Goal: Task Accomplishment & Management: Complete application form

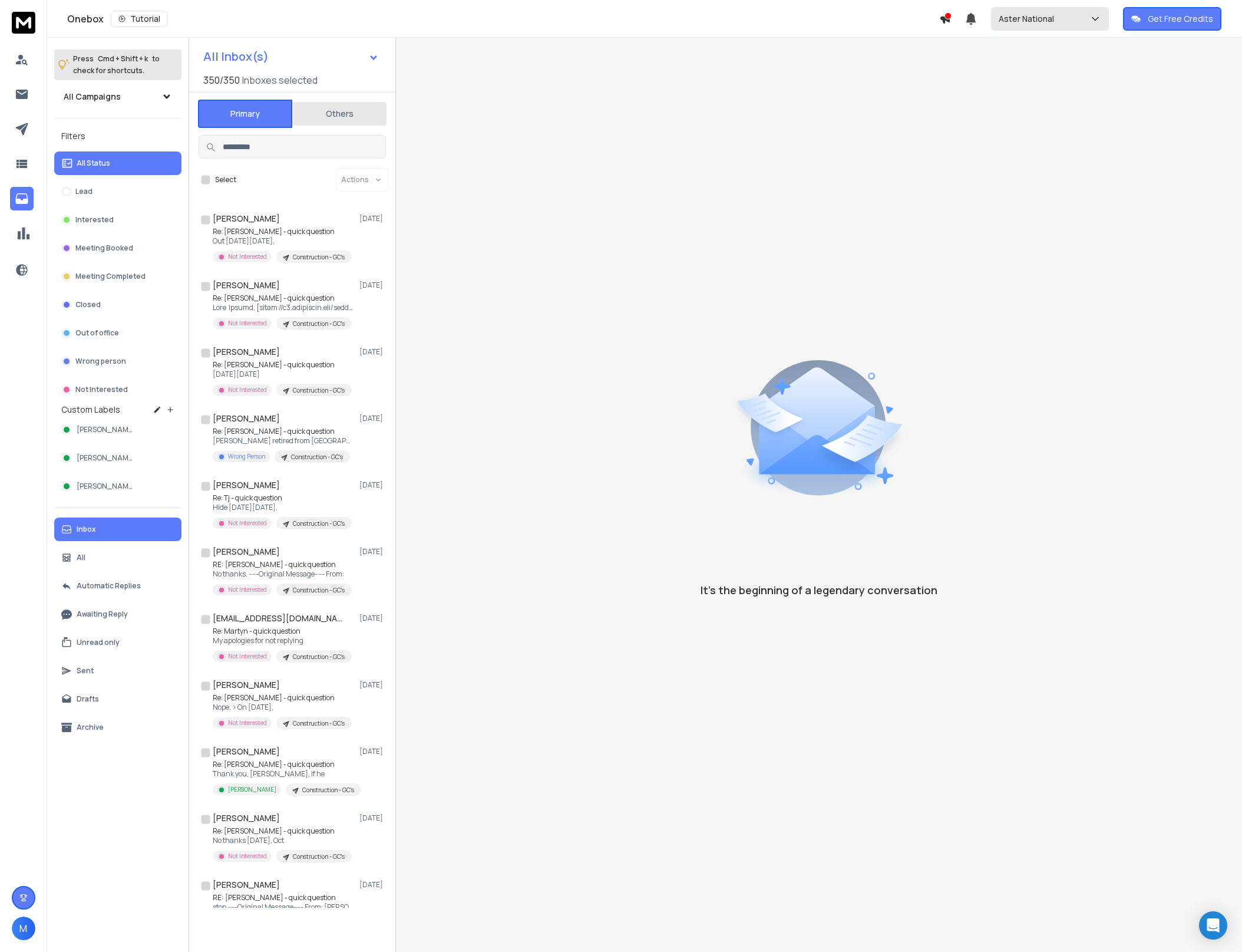
click at [1069, 24] on div "Aster National" at bounding box center [1050, 18] width 102 height 12
click at [1039, 191] on div "[PERSON_NAME]" at bounding box center [1021, 184] width 67 height 12
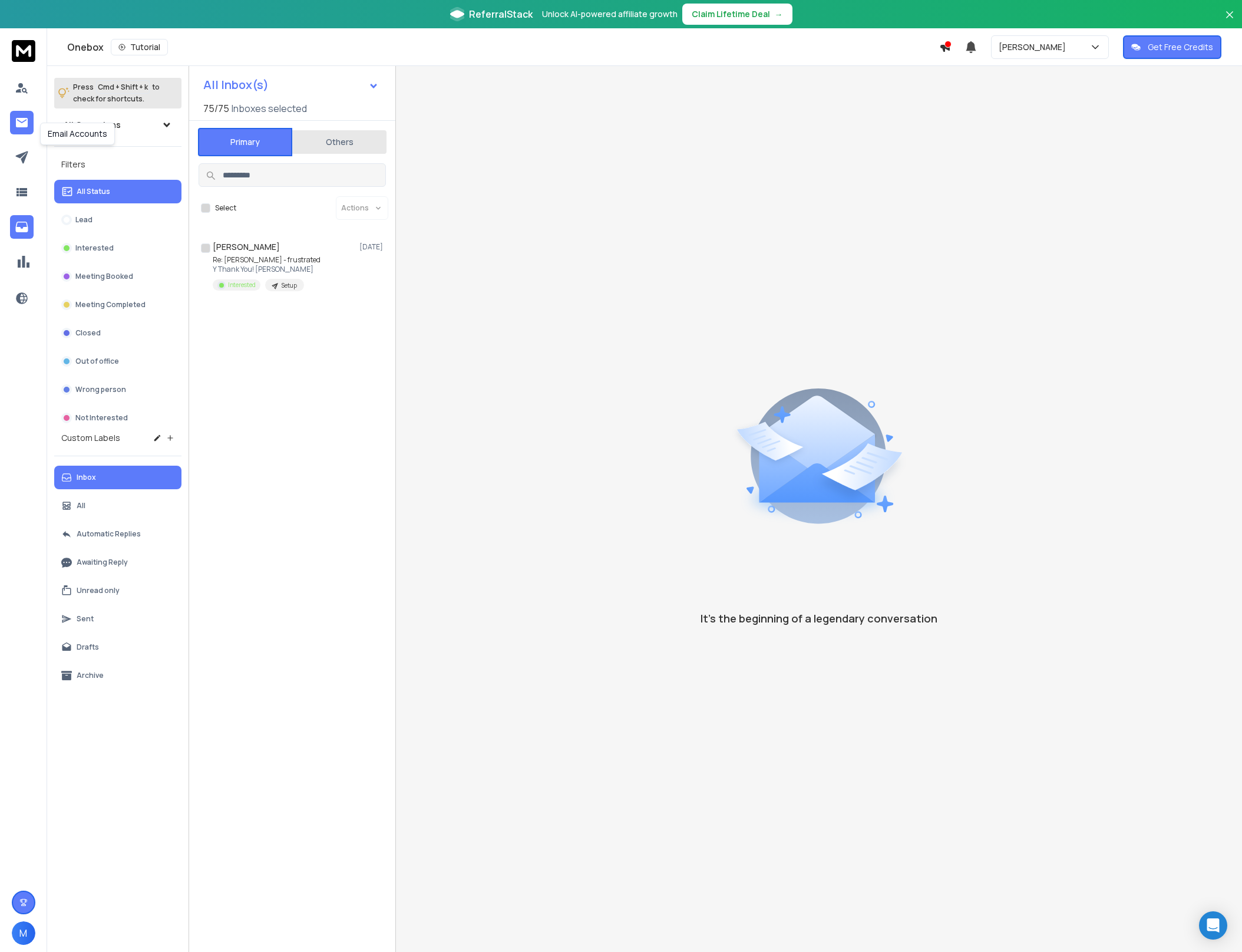
click at [27, 128] on icon at bounding box center [21, 122] width 12 height 9
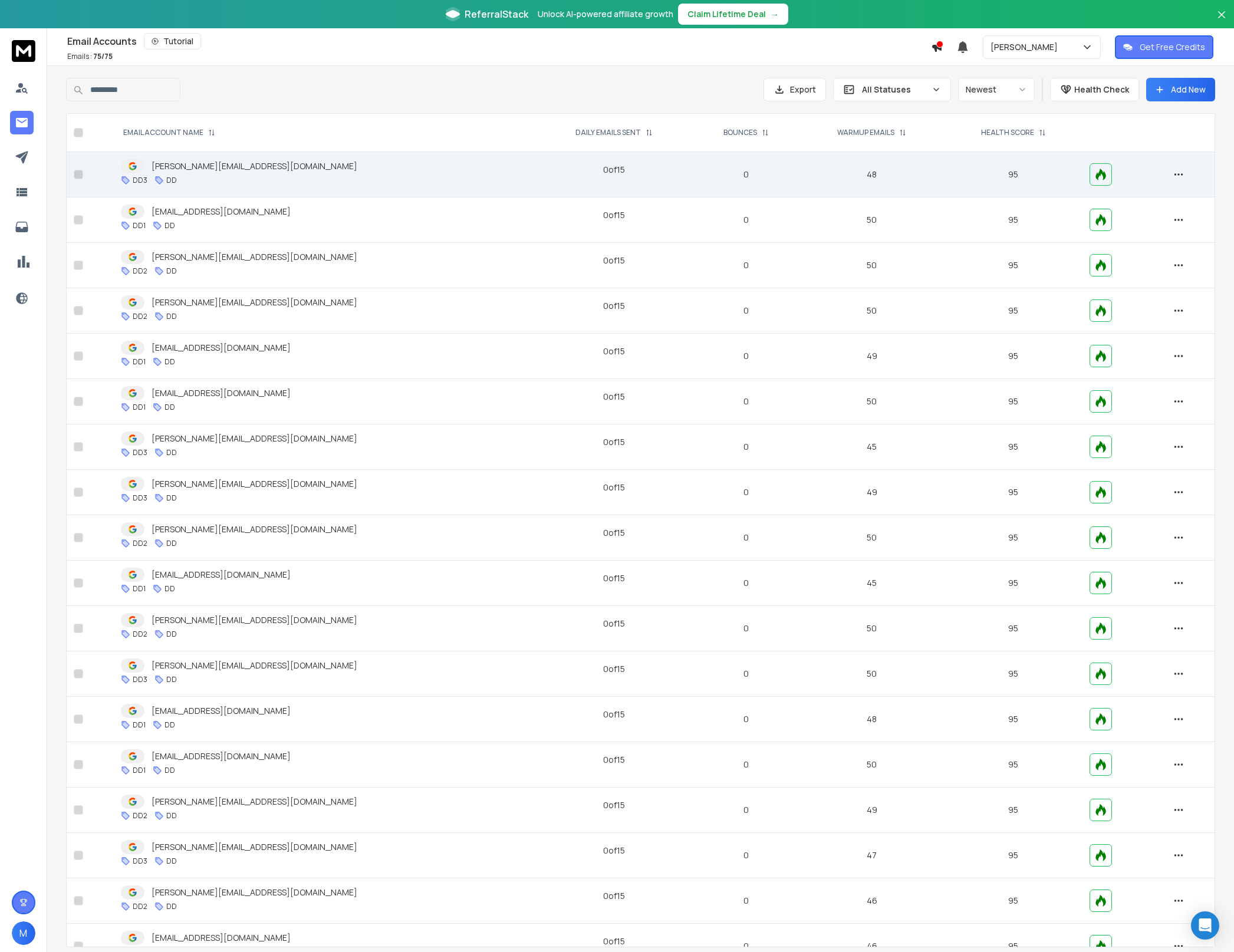
click at [967, 194] on td "95" at bounding box center [1012, 175] width 138 height 46
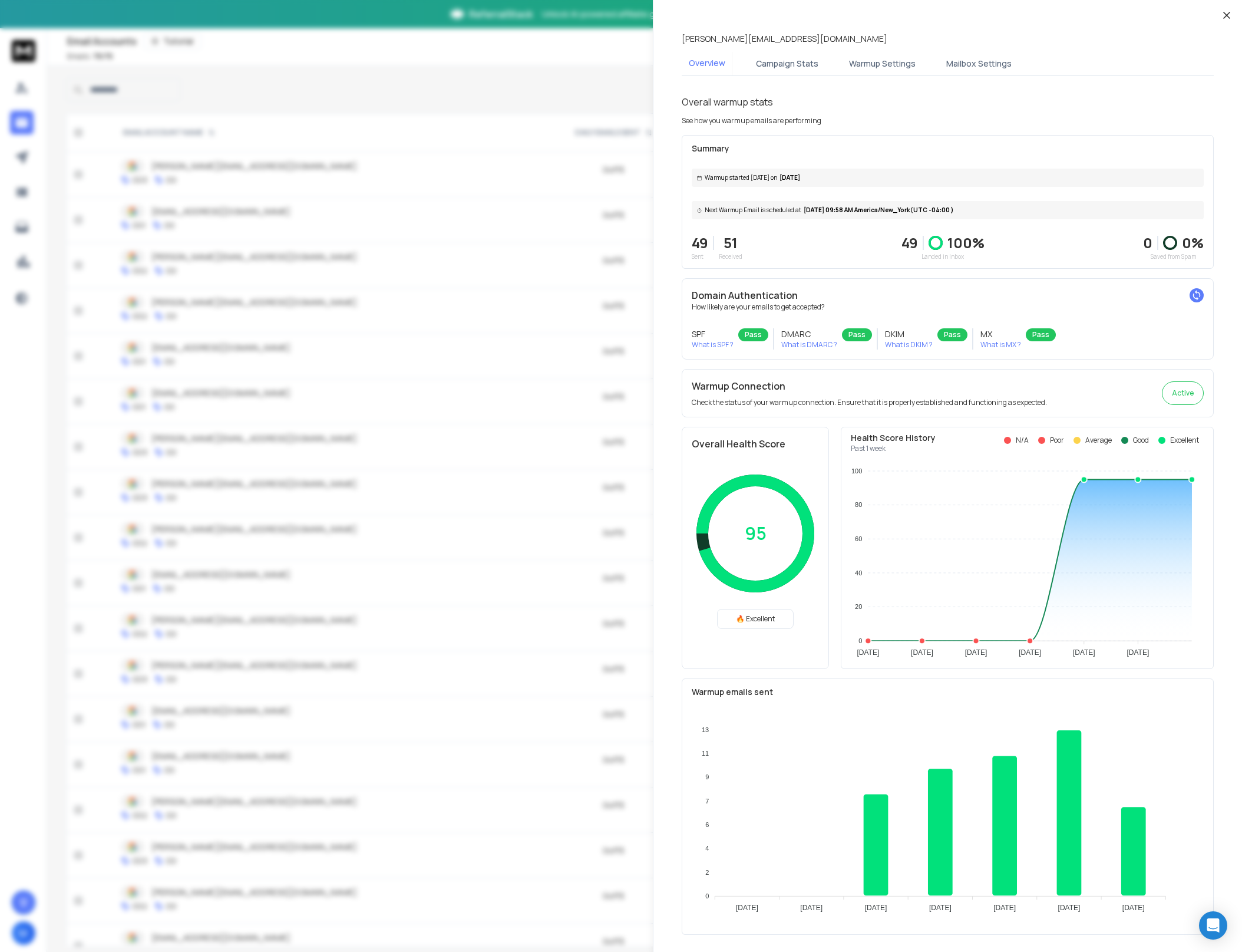
drag, startPoint x: 1226, startPoint y: 16, endPoint x: 1214, endPoint y: 16, distance: 12.0
click at [1226, 16] on icon "button" at bounding box center [1226, 15] width 12 height 12
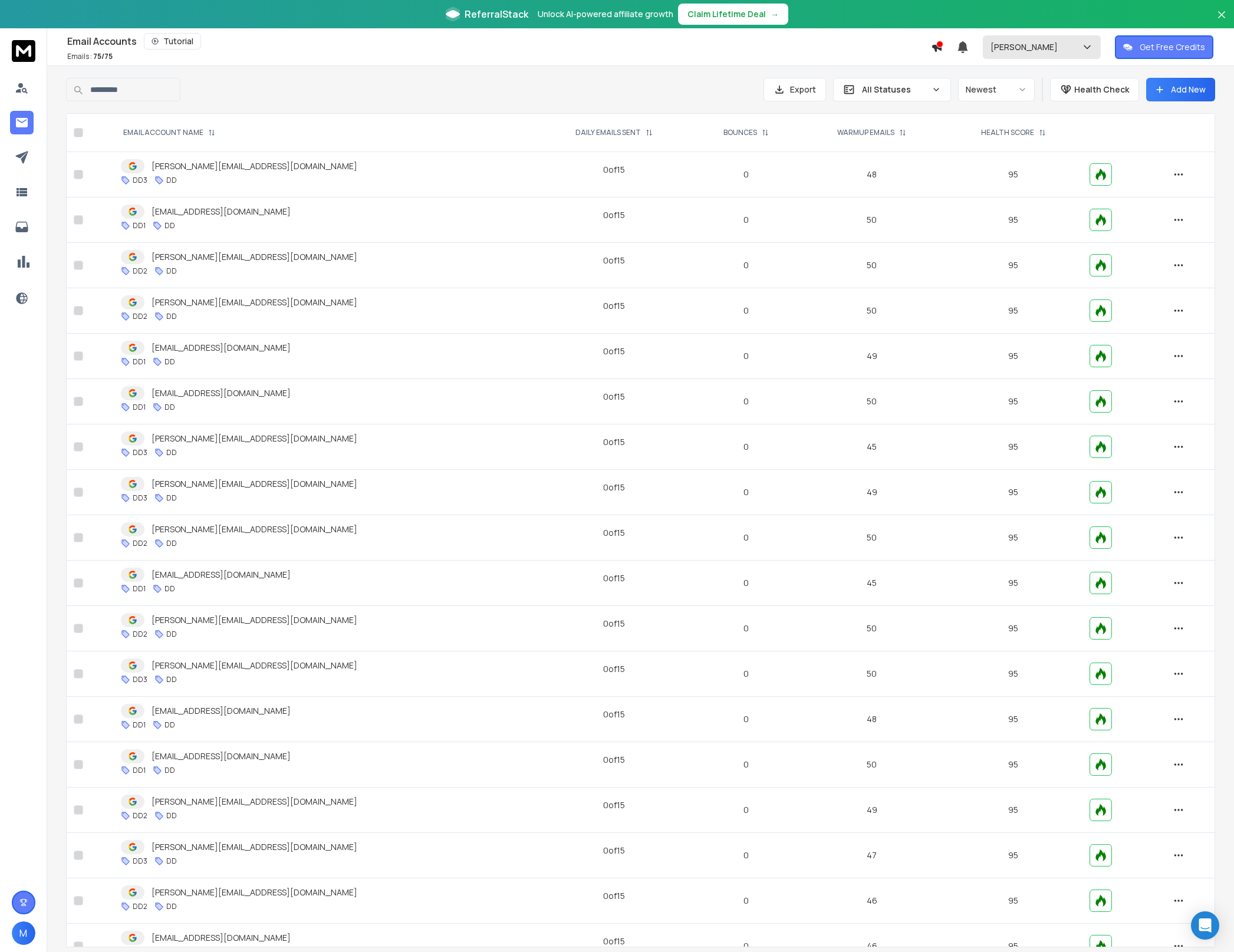
click at [1042, 53] on p "[PERSON_NAME]" at bounding box center [1026, 47] width 72 height 12
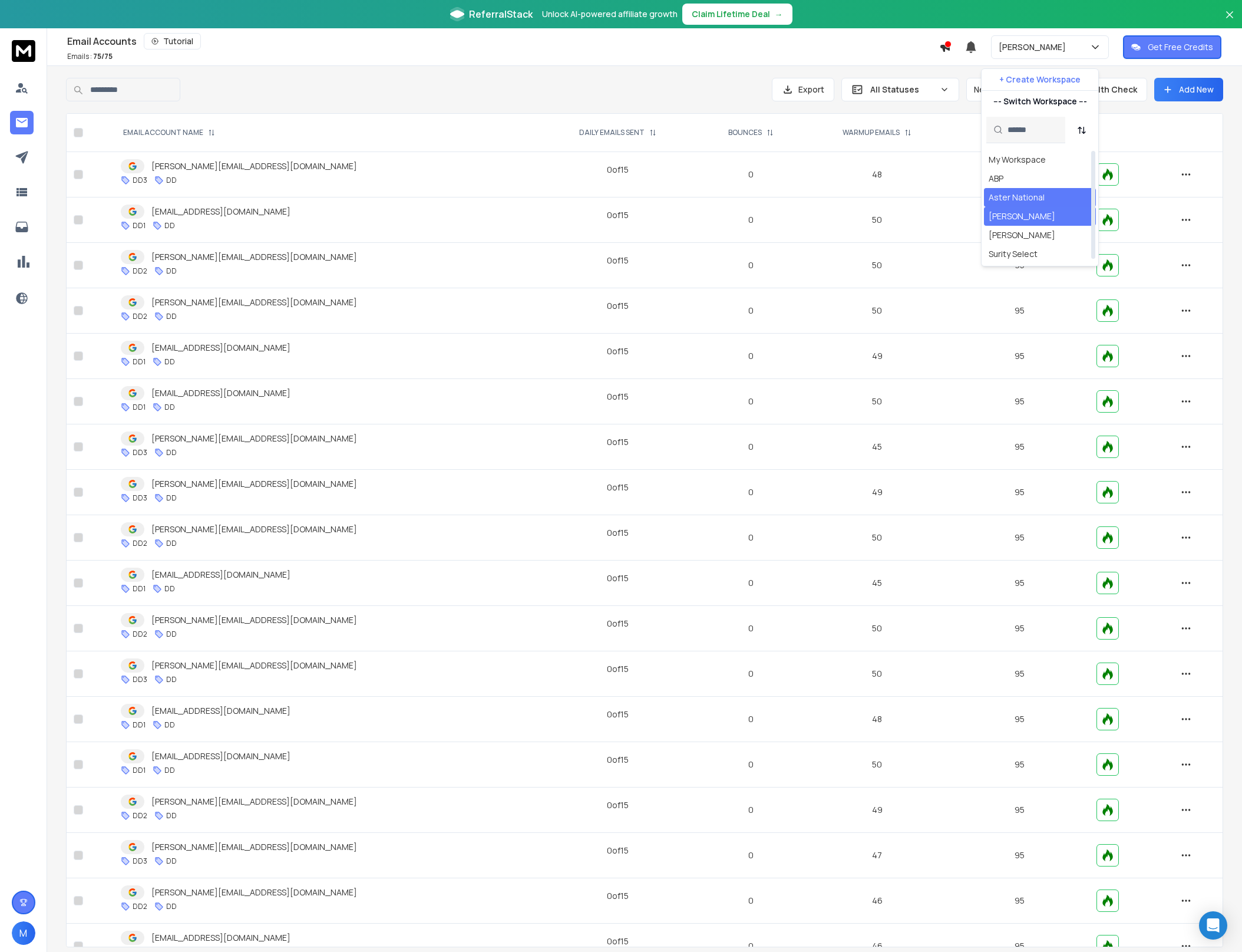
click at [1022, 203] on div "Aster National" at bounding box center [1016, 197] width 56 height 12
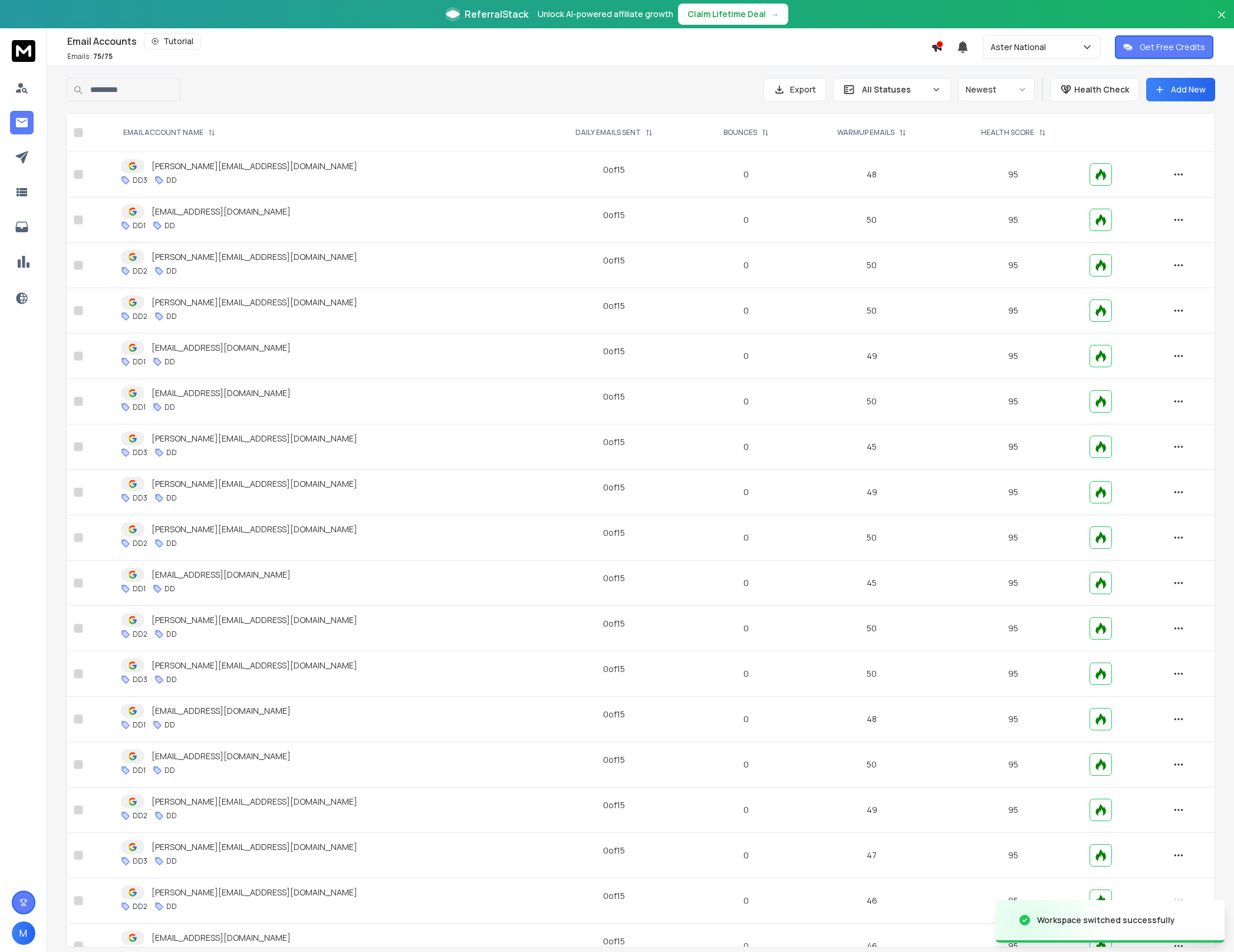
scroll to position [1, 0]
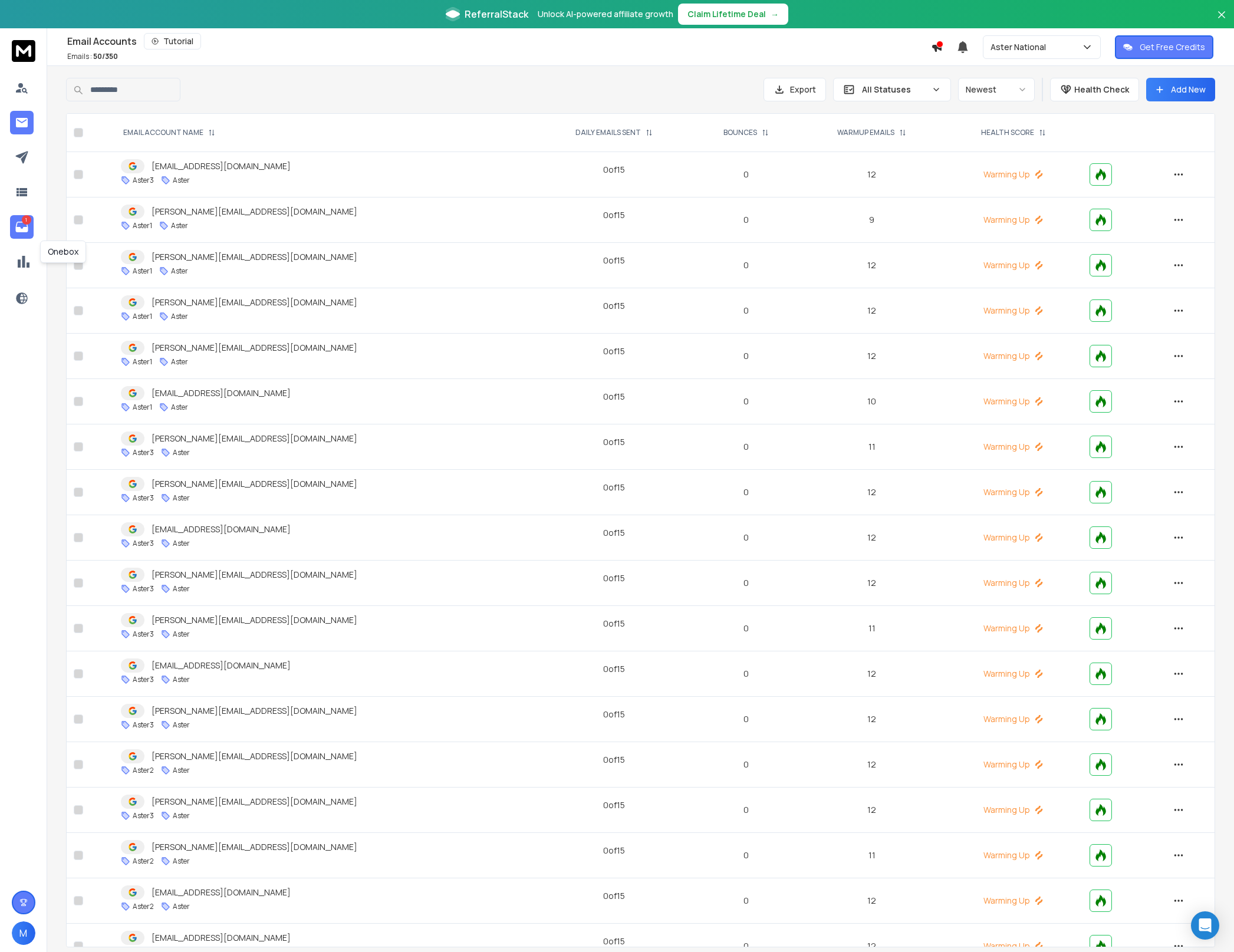
click at [27, 233] on icon at bounding box center [22, 227] width 13 height 11
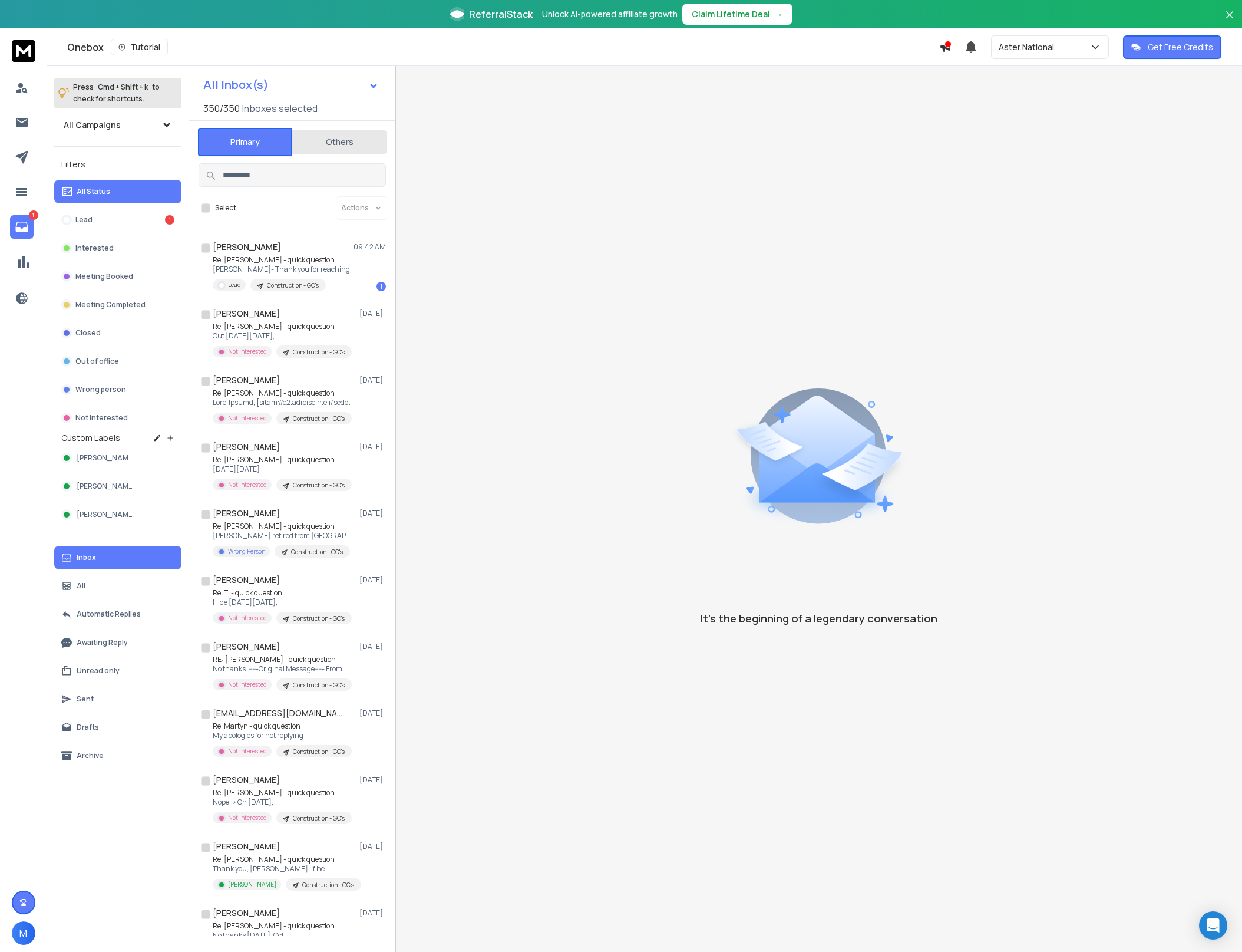
click at [133, 251] on div "All Status Lead 1 Interested Meeting Booked Meeting Completed Closed Out of off…" at bounding box center [118, 305] width 128 height 250
click at [133, 232] on button "Lead 1" at bounding box center [118, 220] width 128 height 24
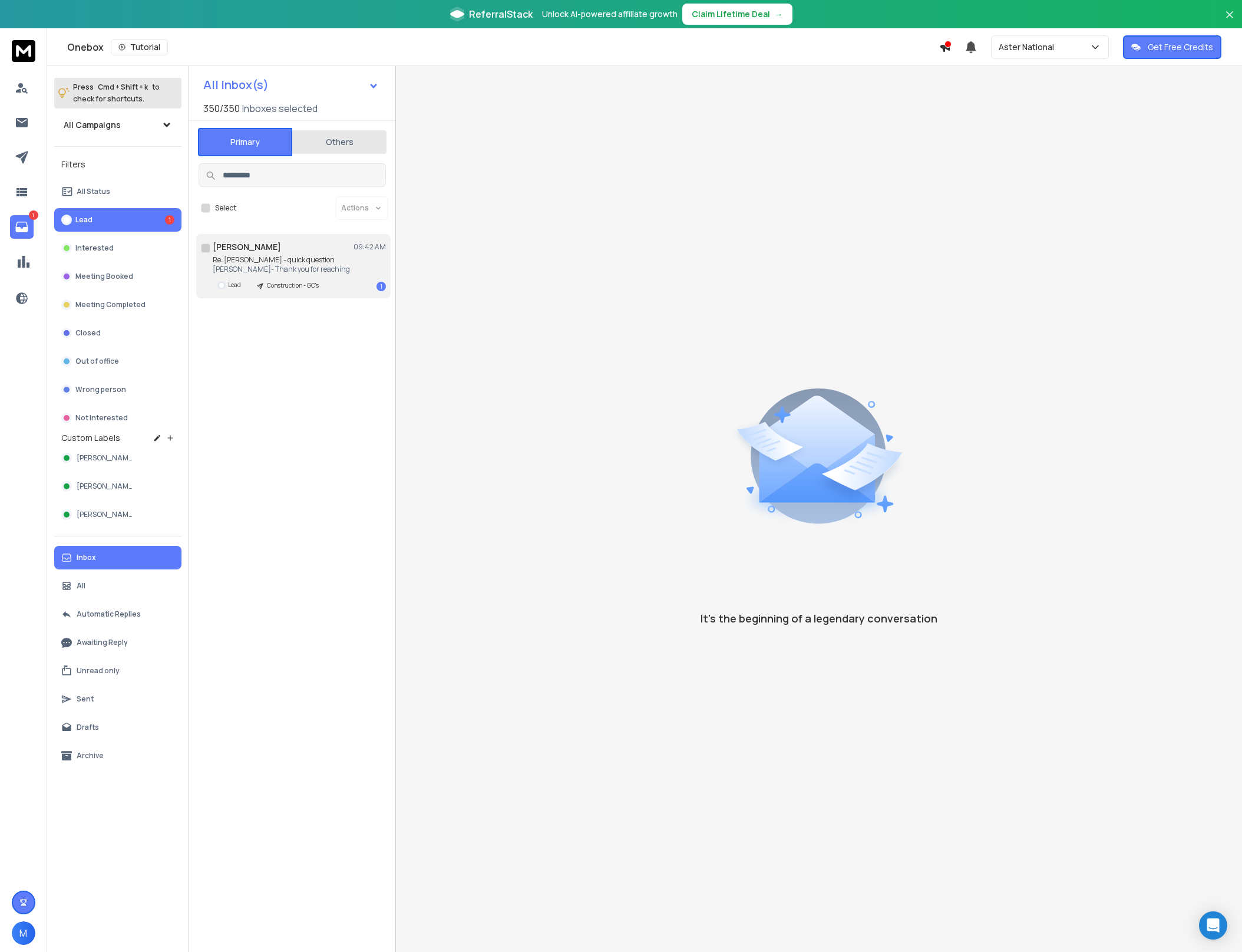
click at [361, 285] on div "Travis Bade 09:42 AM Re: Bart - quick question Emily- Thank you for reaching Le…" at bounding box center [299, 265] width 173 height 50
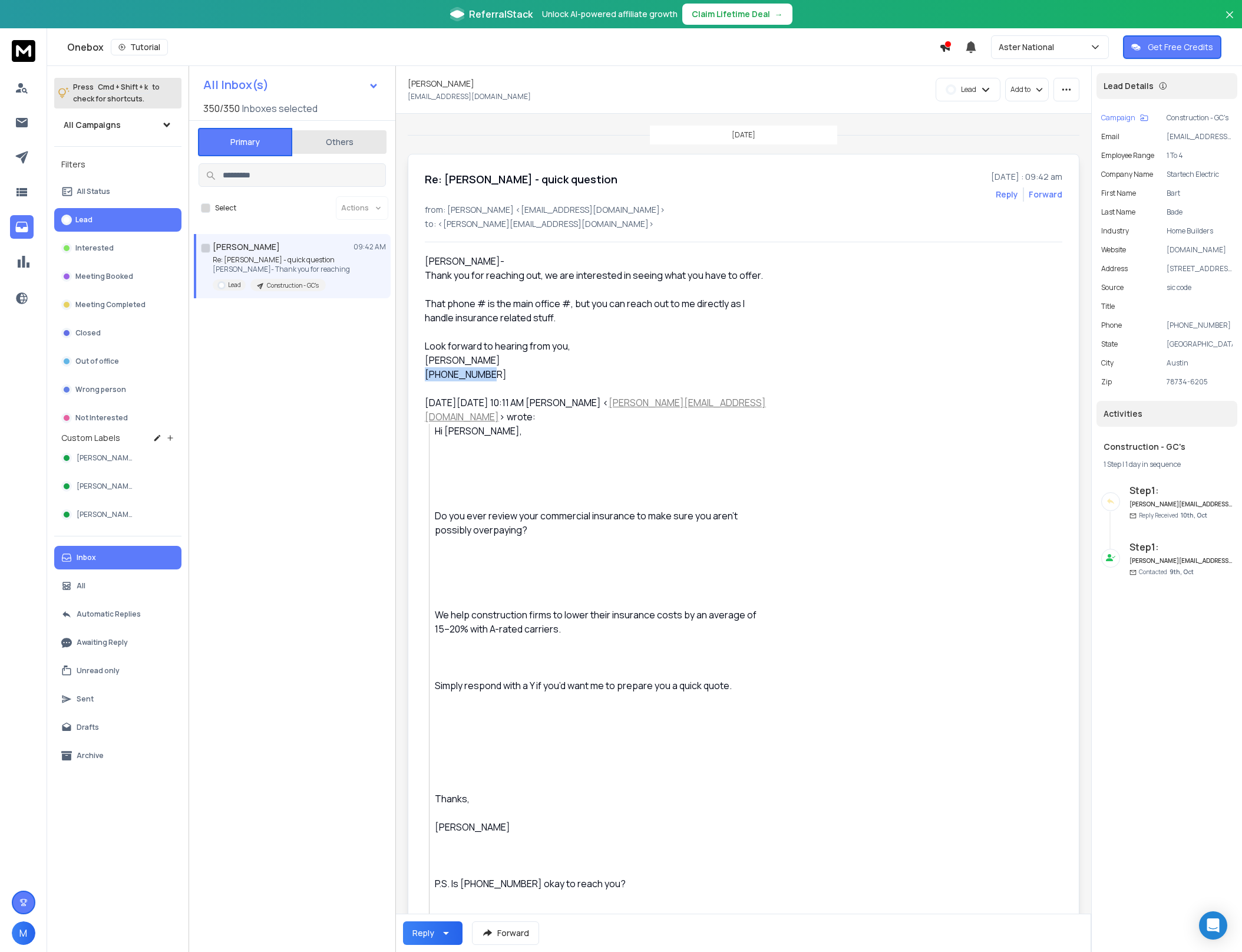
drag, startPoint x: 553, startPoint y: 436, endPoint x: 476, endPoint y: 437, distance: 77.0
click at [476, 437] on div "Re: Bart - quick question 10 October 2025 : 09:42 am Reply Forward from: Travis…" at bounding box center [743, 627] width 672 height 947
copy div "512-954-4950"
click at [1102, 330] on p "Phone" at bounding box center [1112, 326] width 21 height 9
click at [1167, 330] on p "(512) 261-8866" at bounding box center [1200, 326] width 66 height 9
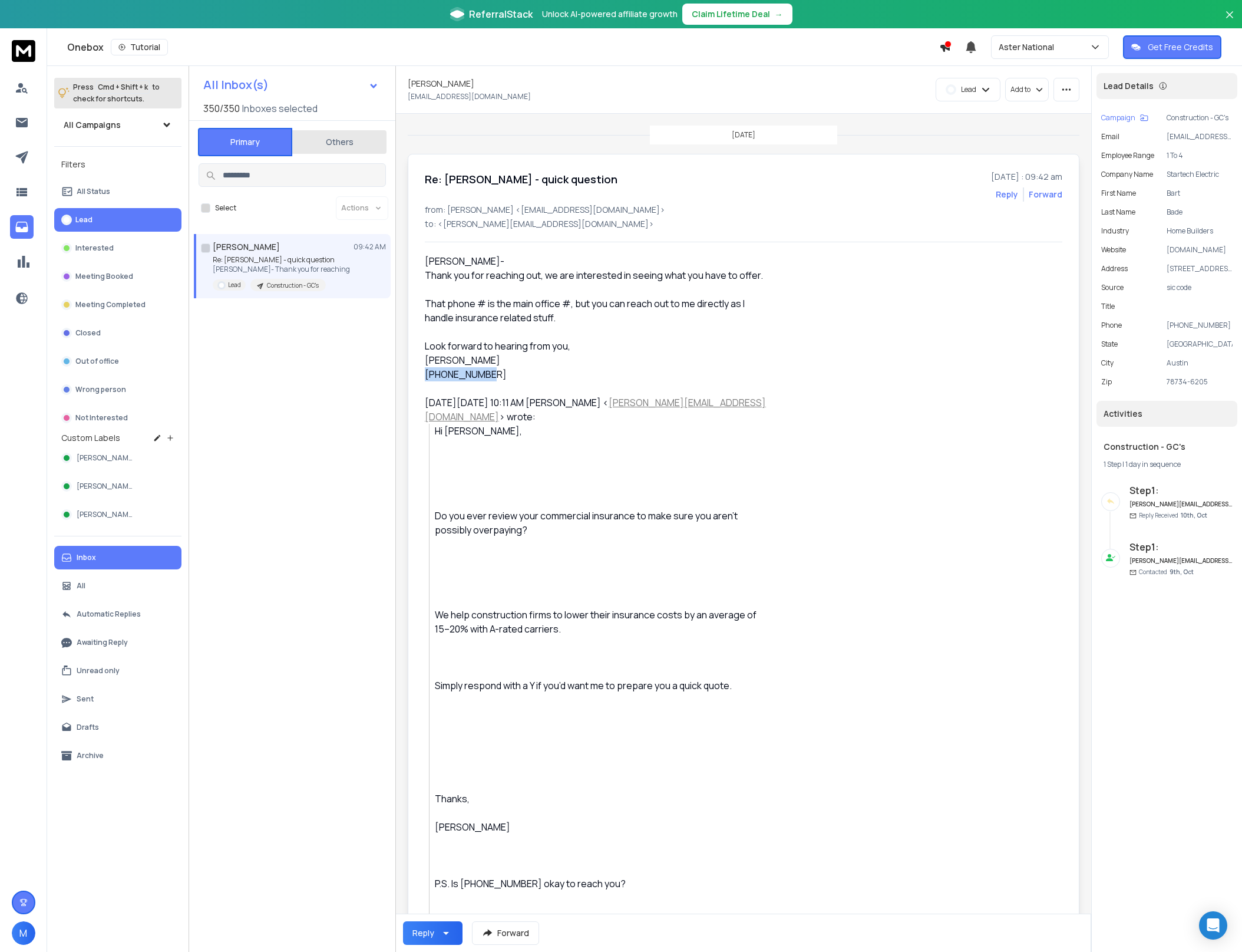
drag, startPoint x: 553, startPoint y: 438, endPoint x: 479, endPoint y: 438, distance: 74.0
click at [479, 381] on div "512-954-4950" at bounding box center [596, 375] width 344 height 15
copy div "512-954-4950"
click at [982, 92] on icon at bounding box center [986, 89] width 7 height 5
click at [848, 94] on div "Lead Add to" at bounding box center [913, 89] width 332 height 24
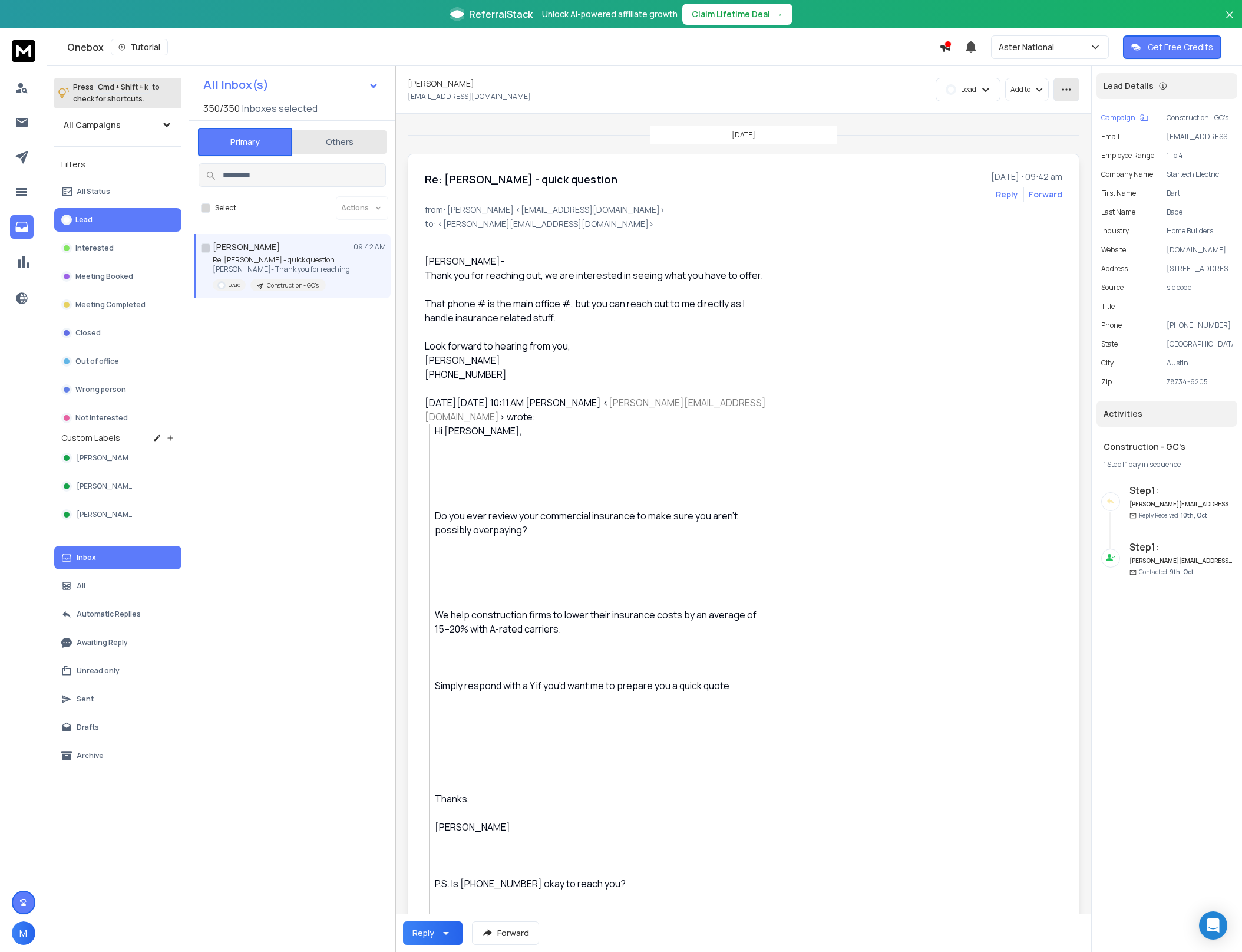
click at [1061, 95] on icon "button" at bounding box center [1067, 89] width 11 height 11
click at [771, 94] on div "Lead Add to" at bounding box center [913, 89] width 332 height 24
drag, startPoint x: 687, startPoint y: 235, endPoint x: 561, endPoint y: 238, distance: 126.0
click at [561, 216] on p "from: Travis Bade <startechelectric.tx@gmail.com>" at bounding box center [743, 210] width 637 height 12
copy p "startechelectric.tx@gmail.com"
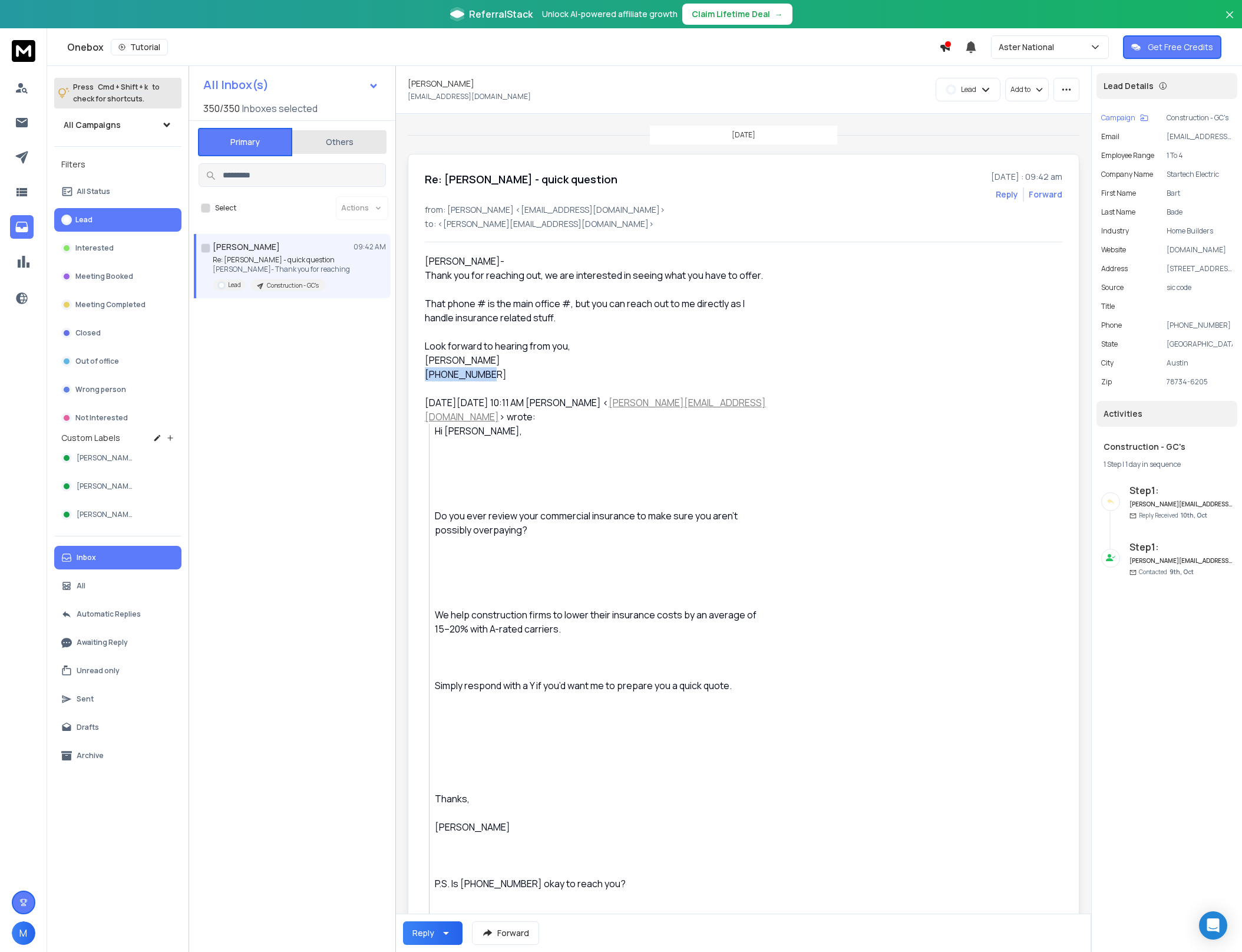
drag, startPoint x: 536, startPoint y: 438, endPoint x: 480, endPoint y: 440, distance: 56.0
click at [480, 381] on div "512-954-4950" at bounding box center [596, 375] width 344 height 15
copy div "512-954-4950"
click at [934, 355] on div "Re: Bart - quick question 10 October 2025 : 09:42 am Reply Forward from: Travis…" at bounding box center [743, 626] width 637 height 913
click at [1067, 53] on div "Aster National" at bounding box center [1050, 47] width 102 height 12
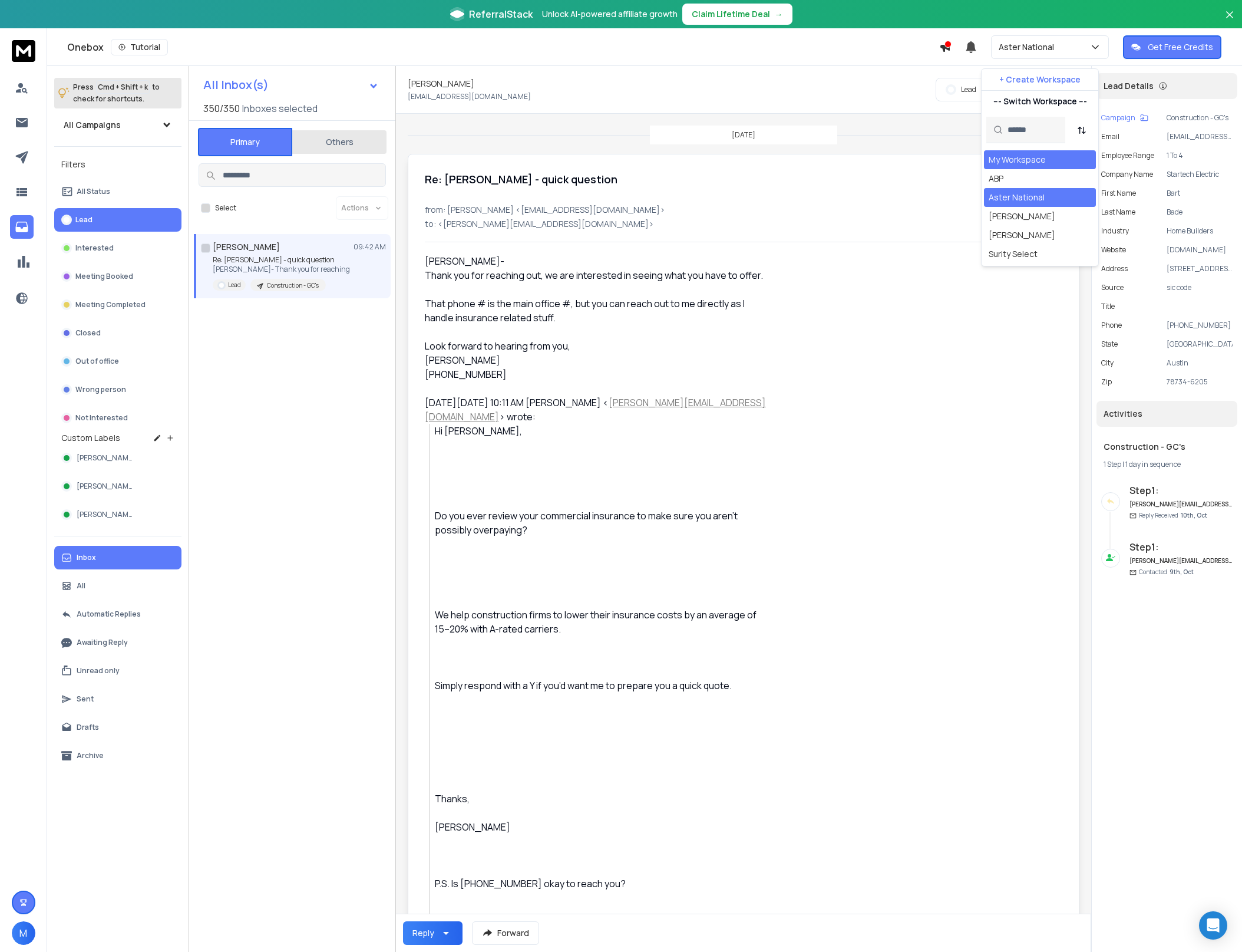
click at [821, 63] on div "Onebox Tutorial Aster National Get Free Credits" at bounding box center [621, 47] width 1242 height 37
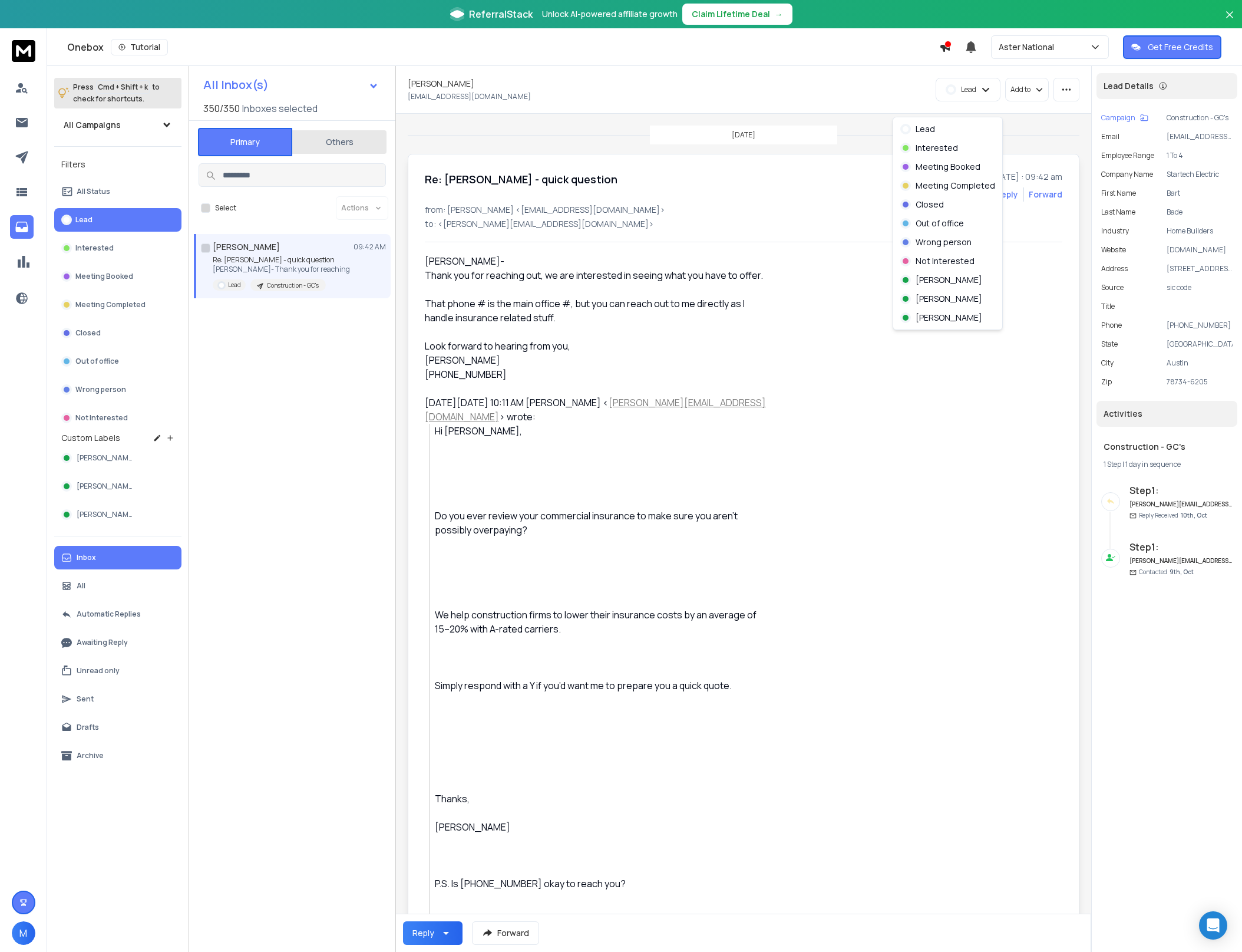
click at [961, 94] on p "Lead" at bounding box center [968, 89] width 16 height 9
click at [954, 324] on p "[PERSON_NAME]" at bounding box center [948, 317] width 67 height 12
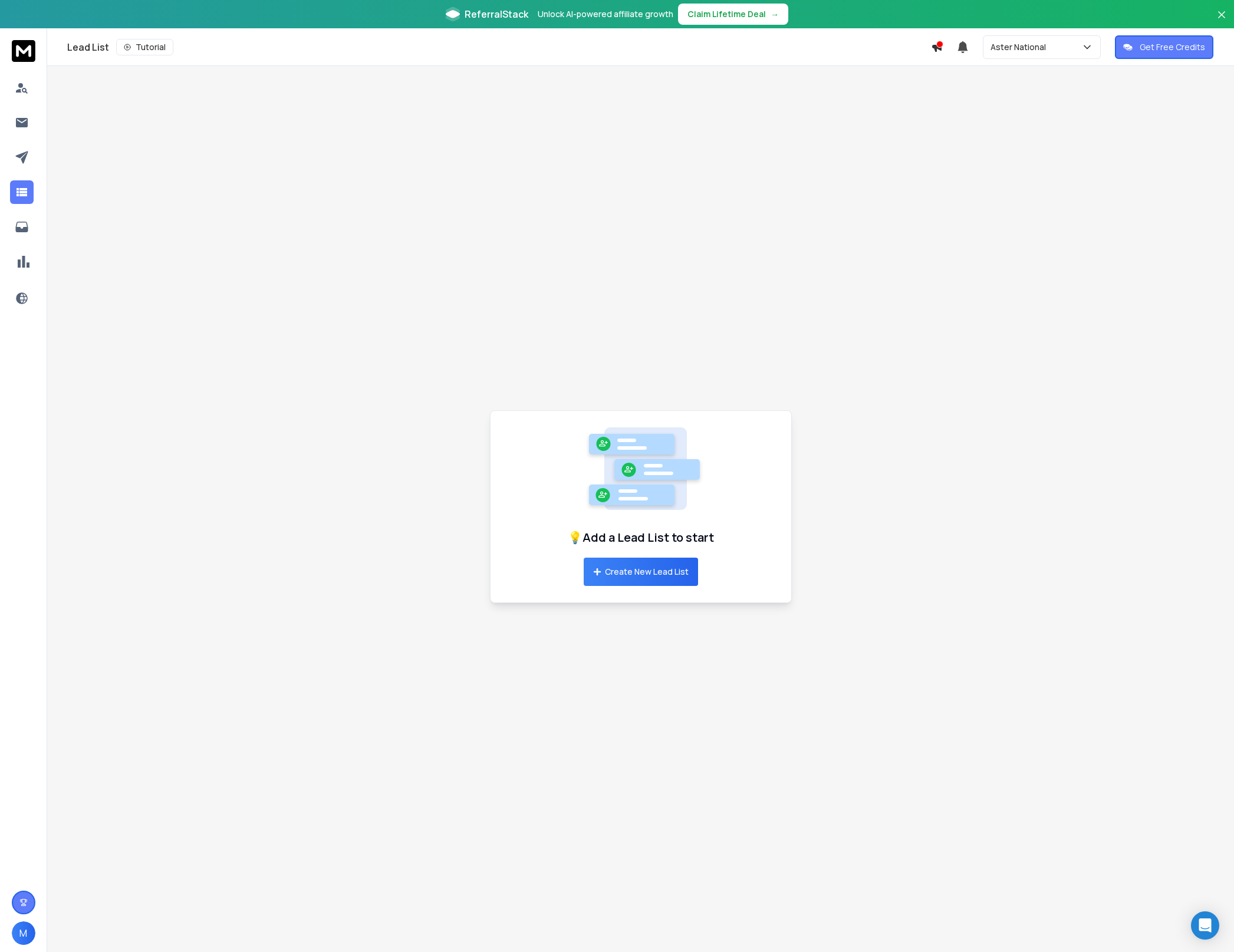
scroll to position [3, 0]
click at [29, 164] on icon at bounding box center [22, 158] width 15 height 15
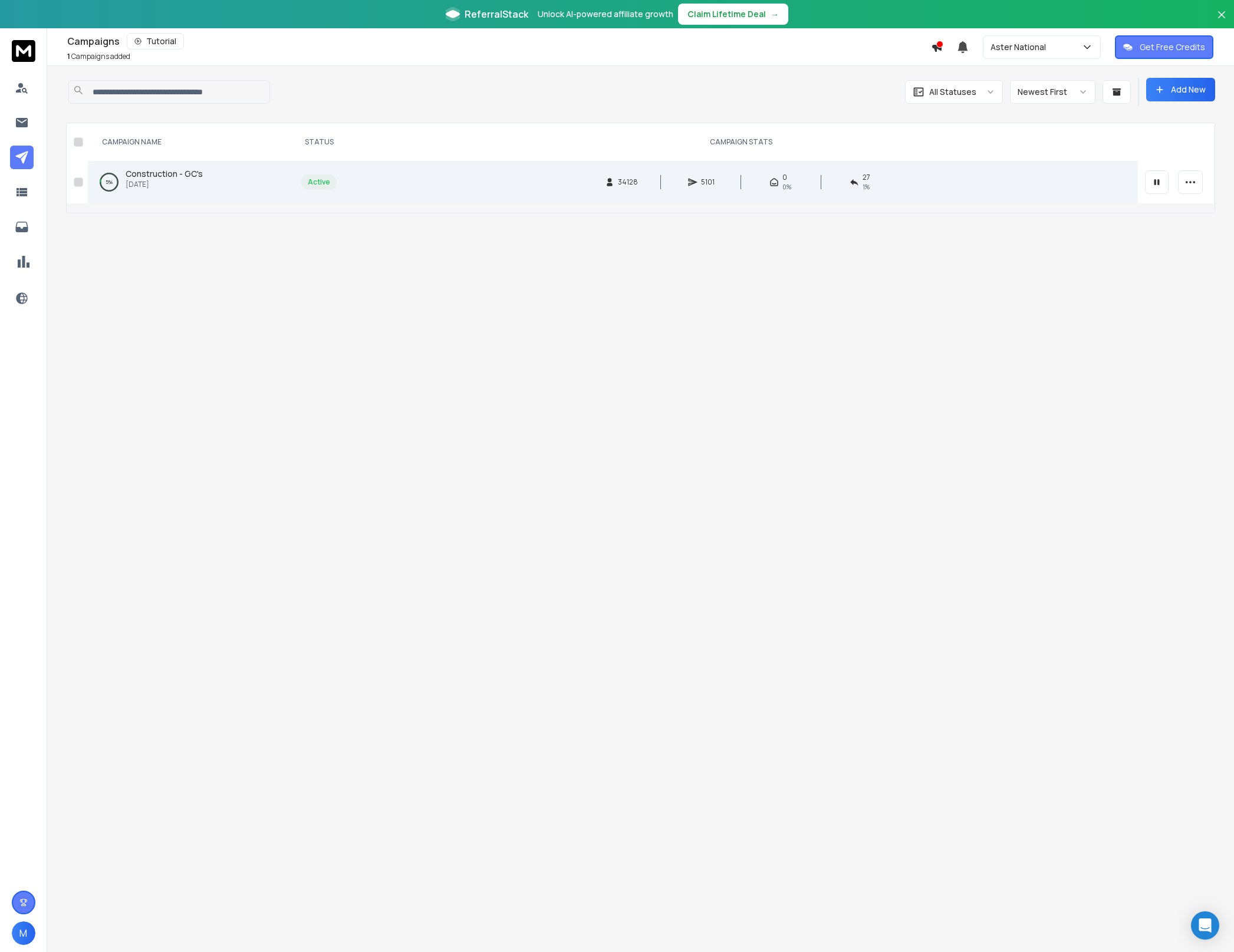
click at [202, 189] on p "4 days ago" at bounding box center [164, 184] width 78 height 9
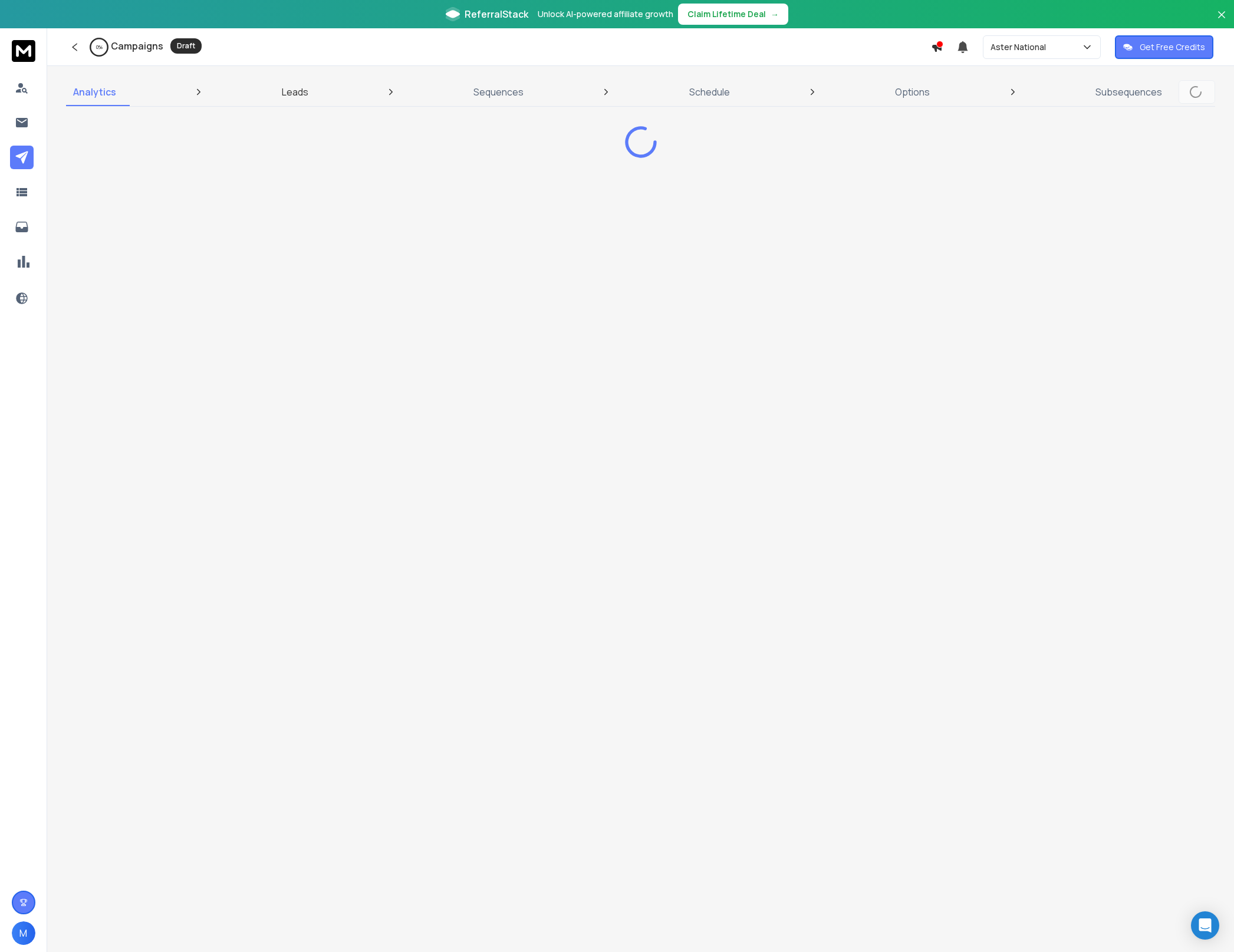
click at [307, 99] on p "Leads" at bounding box center [295, 92] width 26 height 15
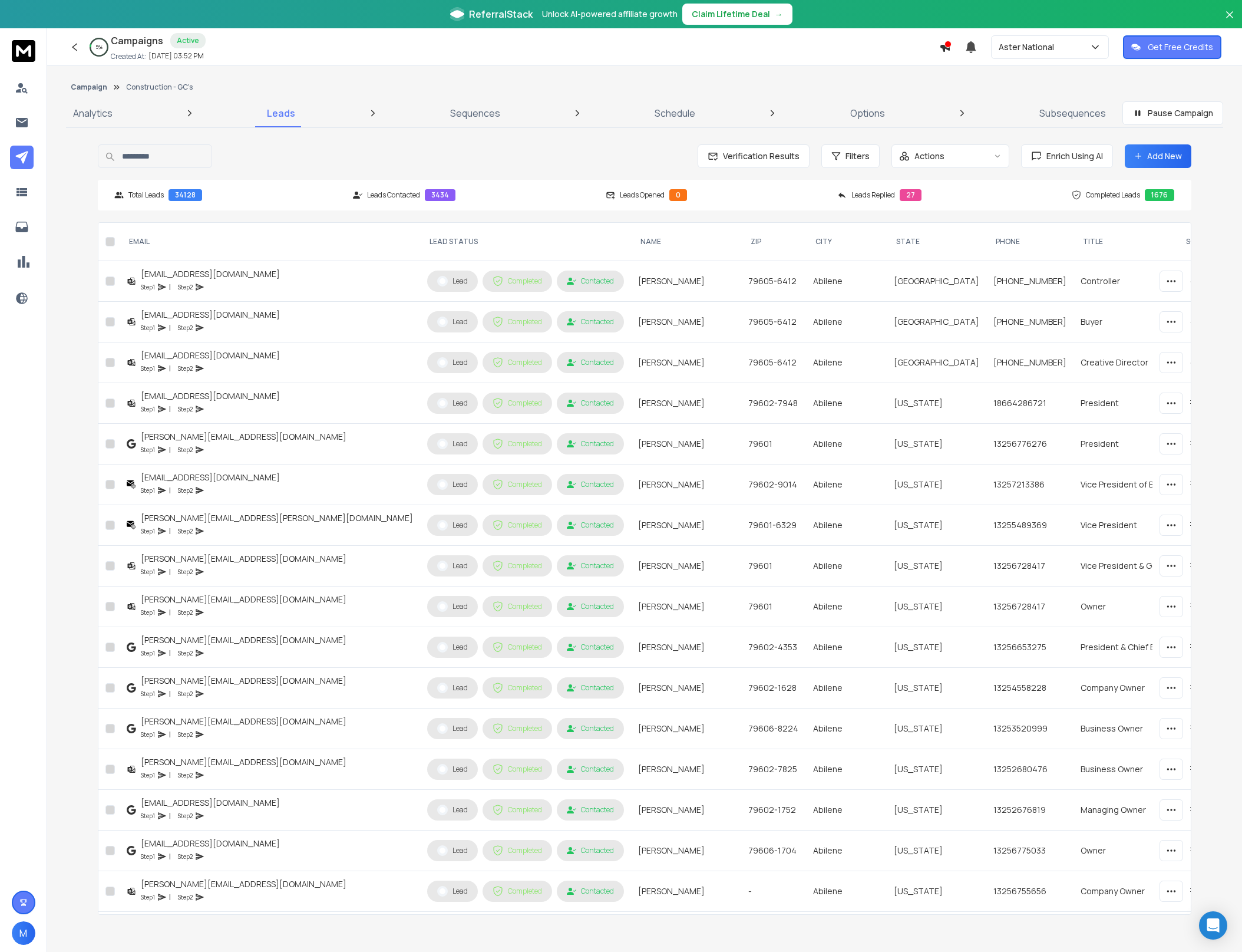
click at [194, 168] on input at bounding box center [154, 156] width 114 height 24
paste input "**********"
type input "**********"
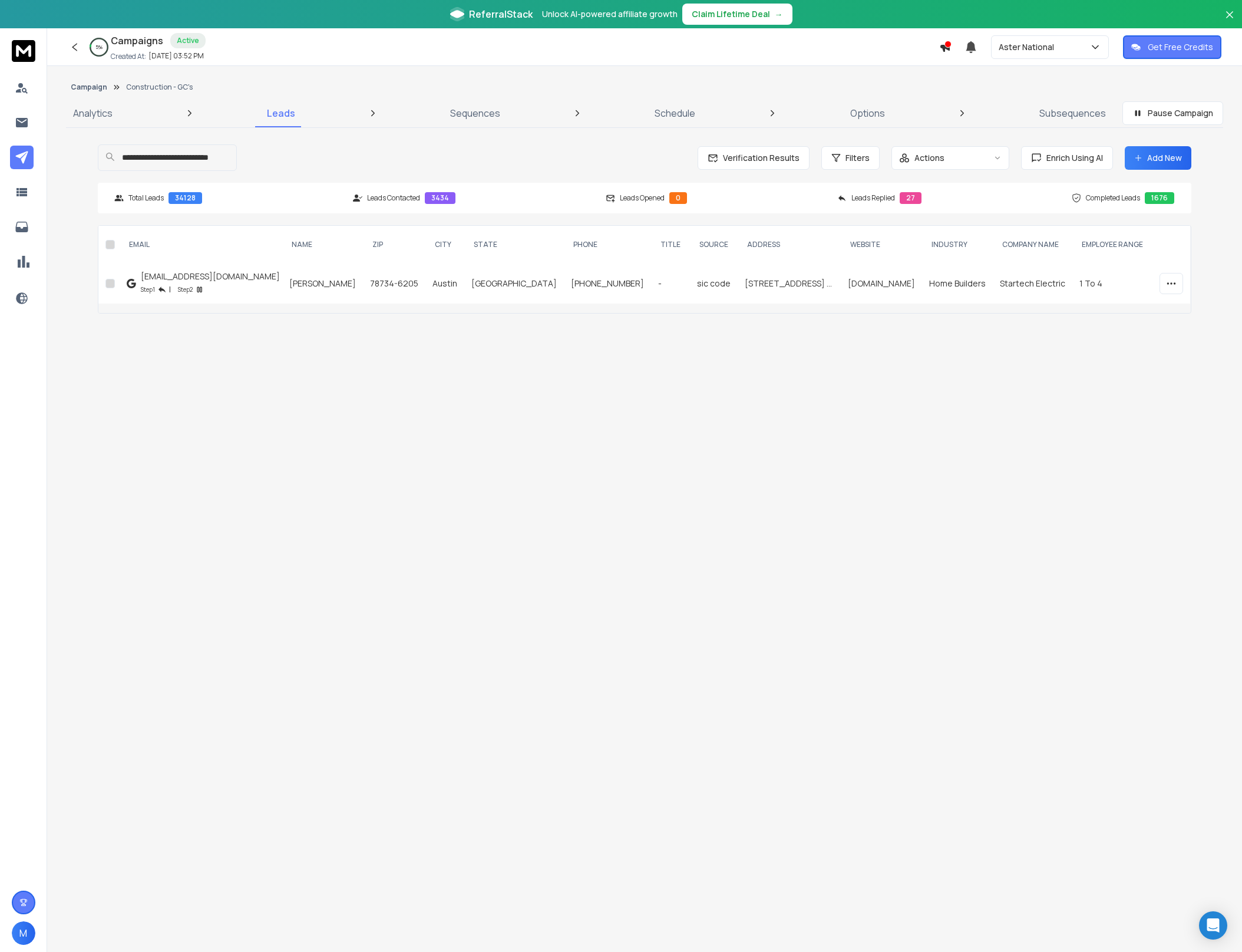
scroll to position [0, 266]
click at [1172, 289] on icon "button" at bounding box center [1172, 284] width 11 height 11
drag, startPoint x: 739, startPoint y: 439, endPoint x: 623, endPoint y: 404, distance: 121.2
click at [738, 439] on div "**********" at bounding box center [621, 476] width 1242 height 952
click at [564, 304] on td "(512) 261-8866" at bounding box center [607, 284] width 88 height 40
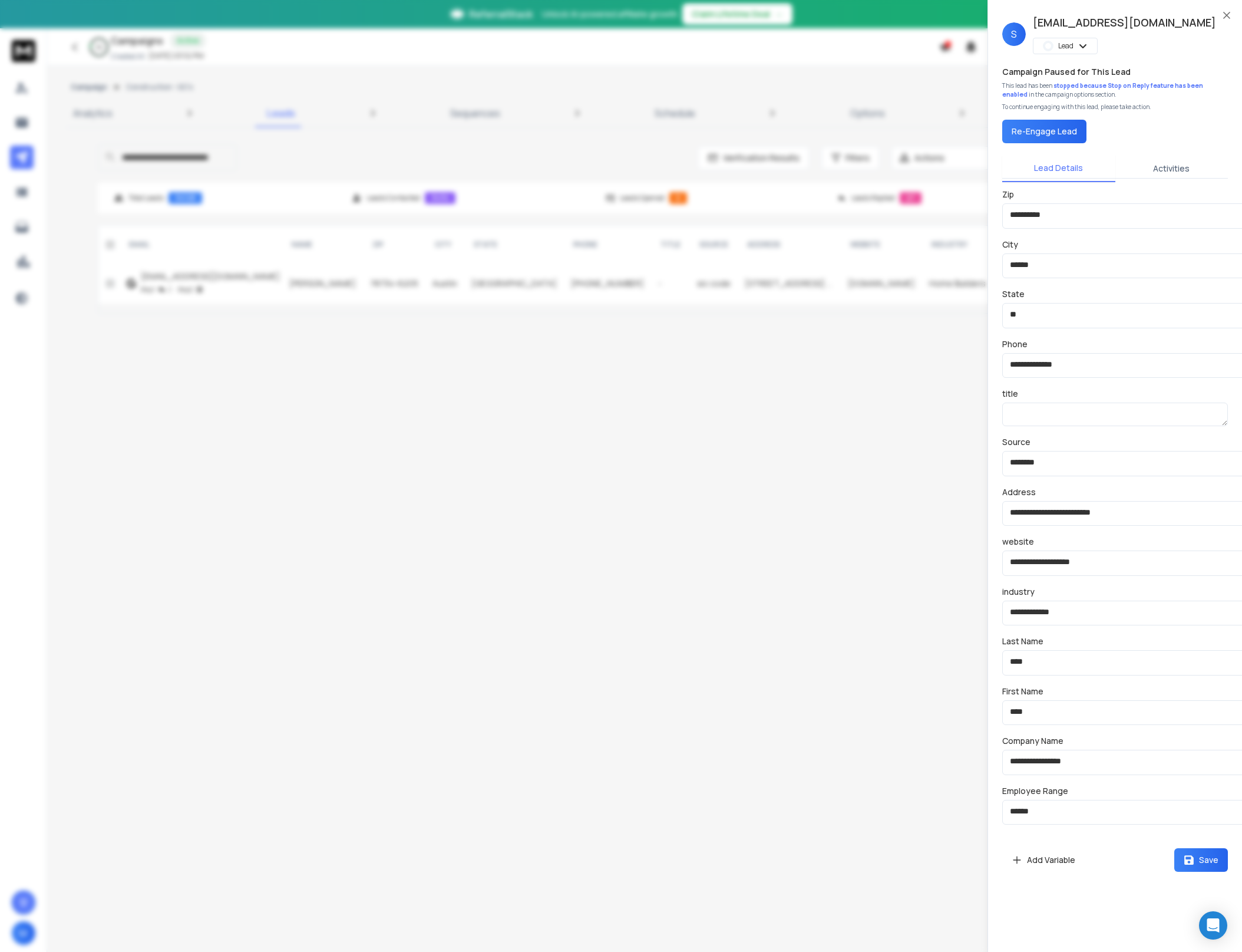
click at [1024, 378] on textarea "**********" at bounding box center [1127, 366] width 251 height 26
paste textarea
type textarea "**********"
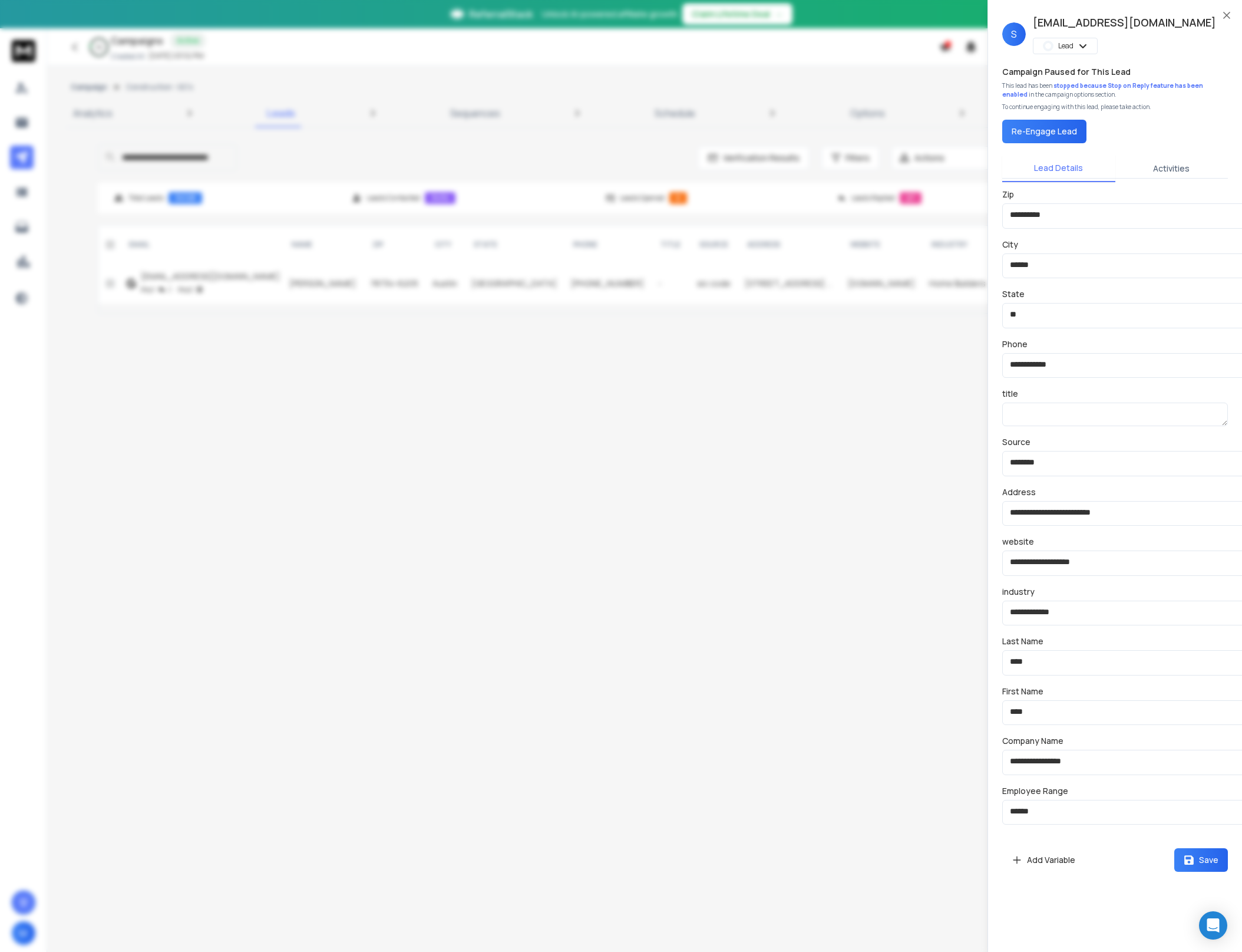
click at [1184, 865] on icon "submit" at bounding box center [1189, 860] width 11 height 11
